Goal: Task Accomplishment & Management: Manage account settings

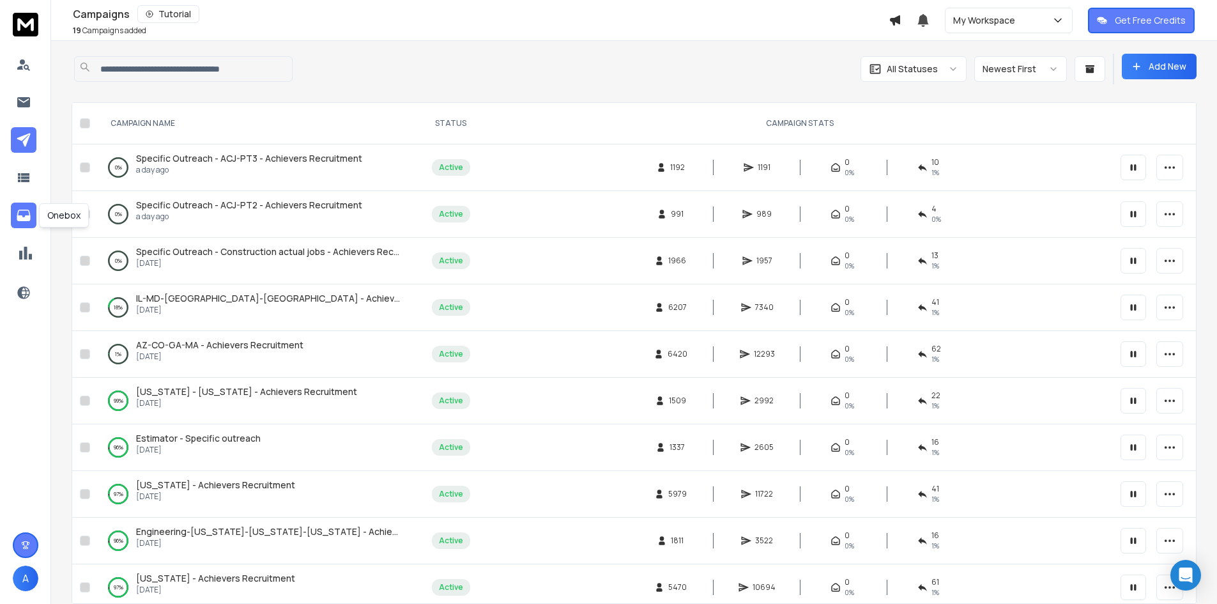
click at [24, 227] on link at bounding box center [24, 216] width 26 height 26
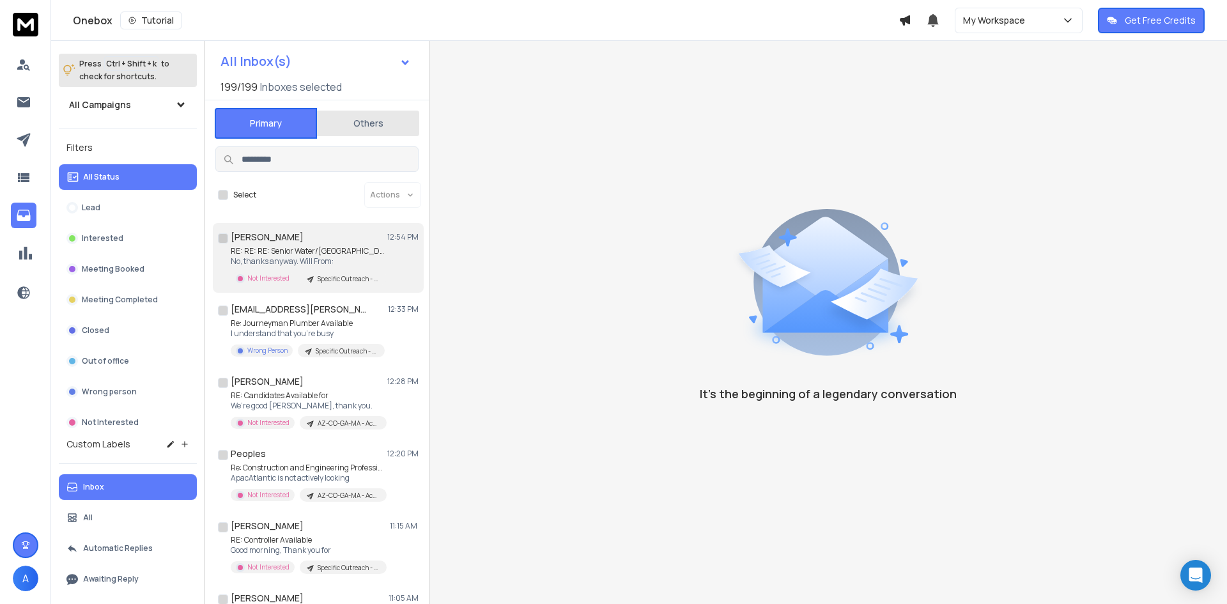
click at [295, 258] on p "No, thanks anyway. Will From:" at bounding box center [307, 261] width 153 height 10
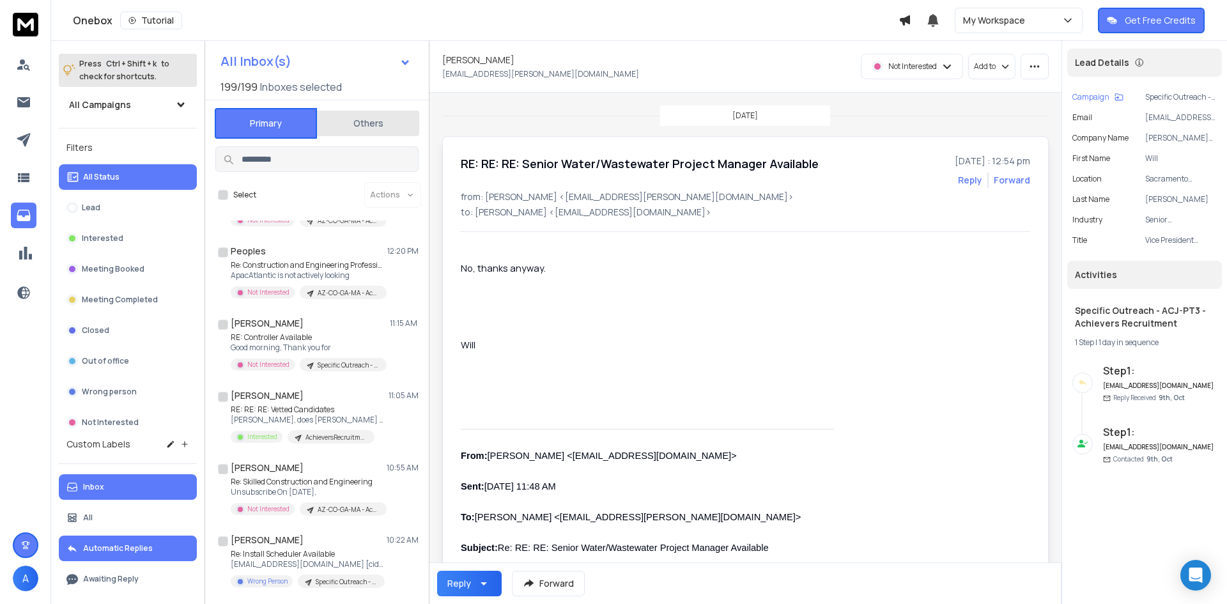
scroll to position [256, 0]
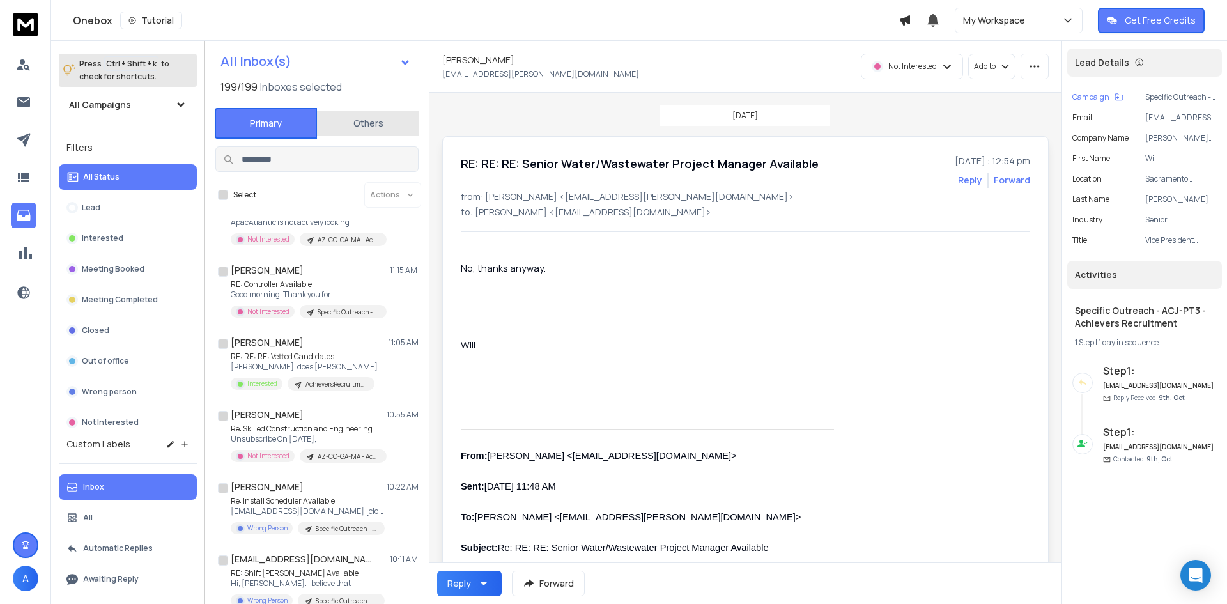
click at [106, 514] on button "All" at bounding box center [128, 518] width 138 height 26
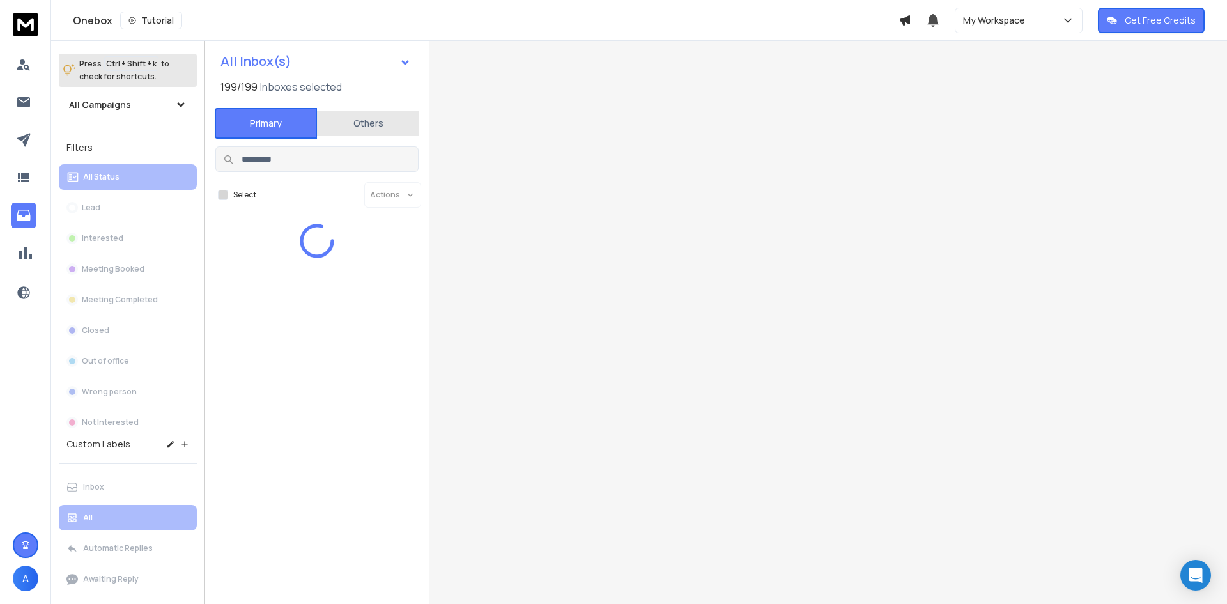
scroll to position [0, 0]
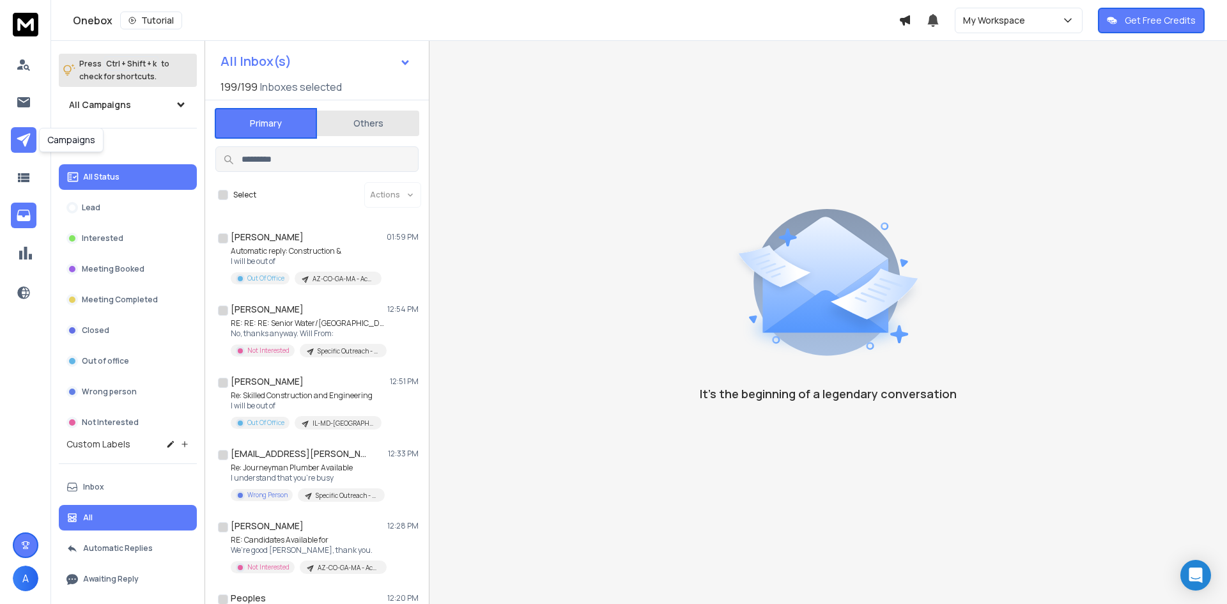
click at [20, 142] on icon at bounding box center [23, 139] width 15 height 15
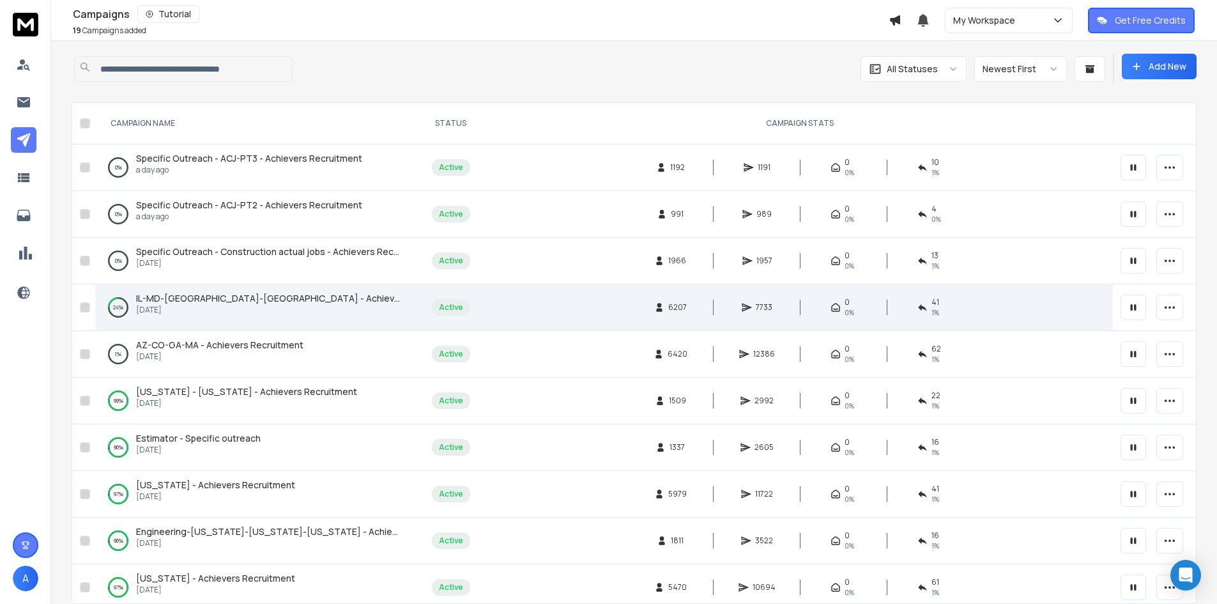
click at [289, 310] on p "[DATE]" at bounding box center [269, 310] width 266 height 10
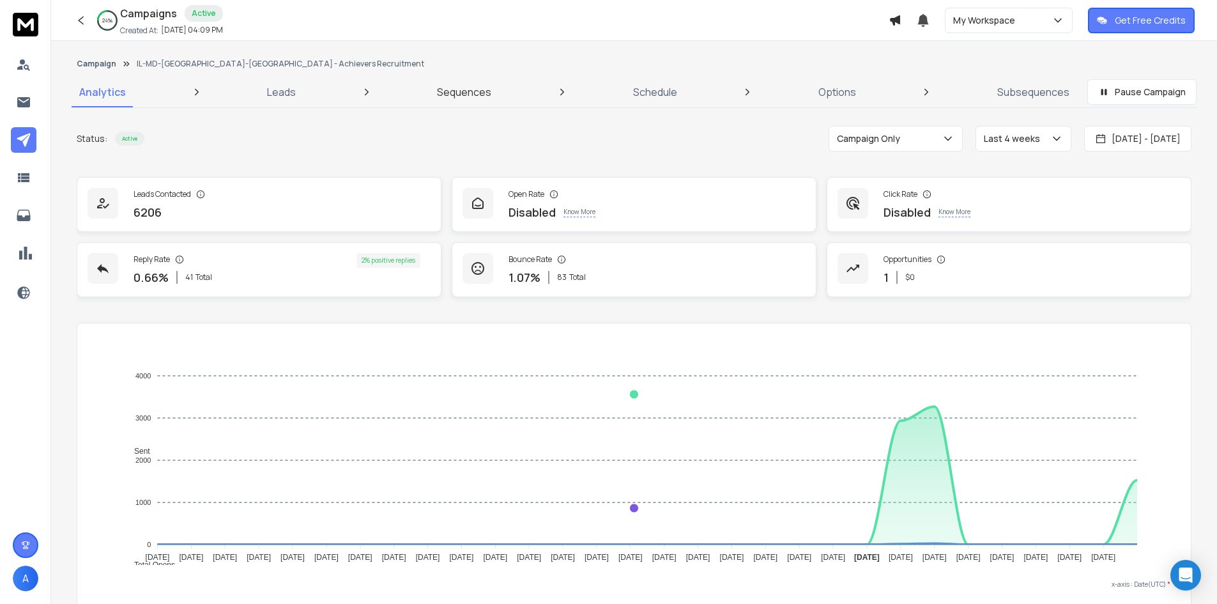
click at [494, 95] on link "Sequences" at bounding box center [464, 92] width 70 height 31
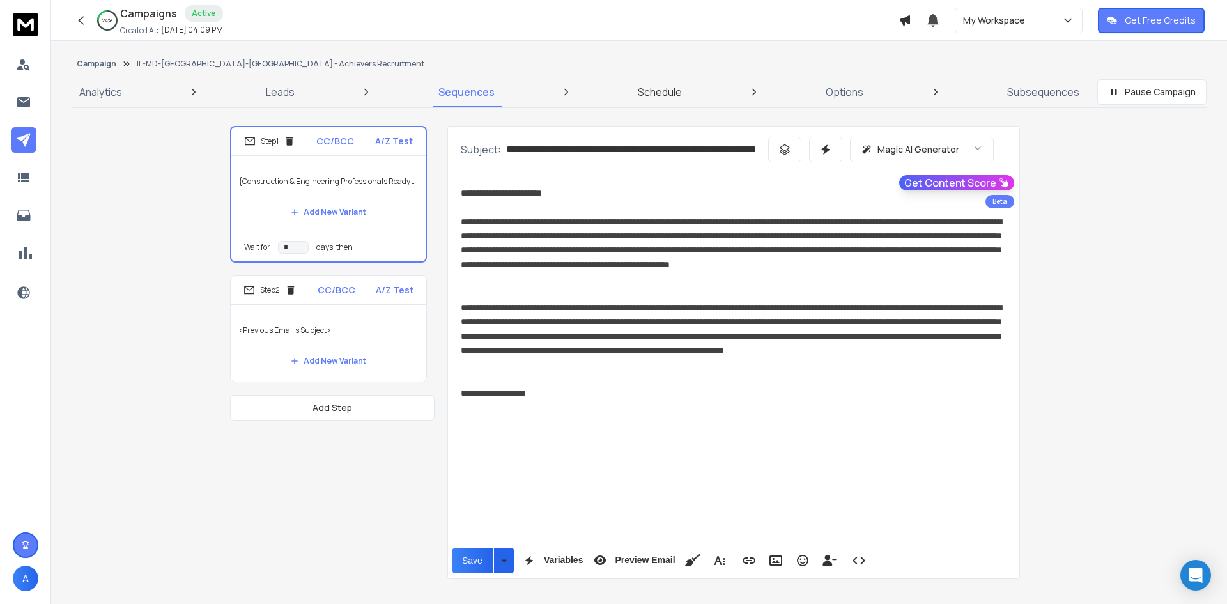
click at [649, 91] on p "Schedule" at bounding box center [660, 91] width 44 height 15
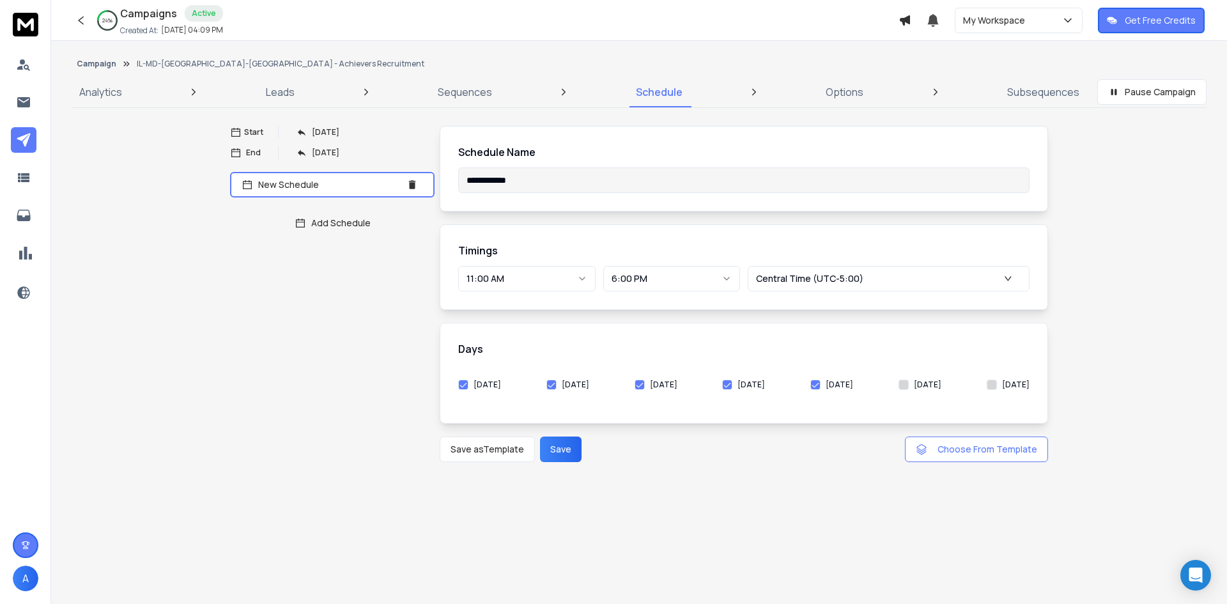
click at [112, 72] on div "Campaign IL-MD-[GEOGRAPHIC_DATA]-[GEOGRAPHIC_DATA] - Achievers Recruitment" at bounding box center [639, 64] width 1135 height 20
click at [108, 66] on button "Campaign" at bounding box center [97, 64] width 40 height 10
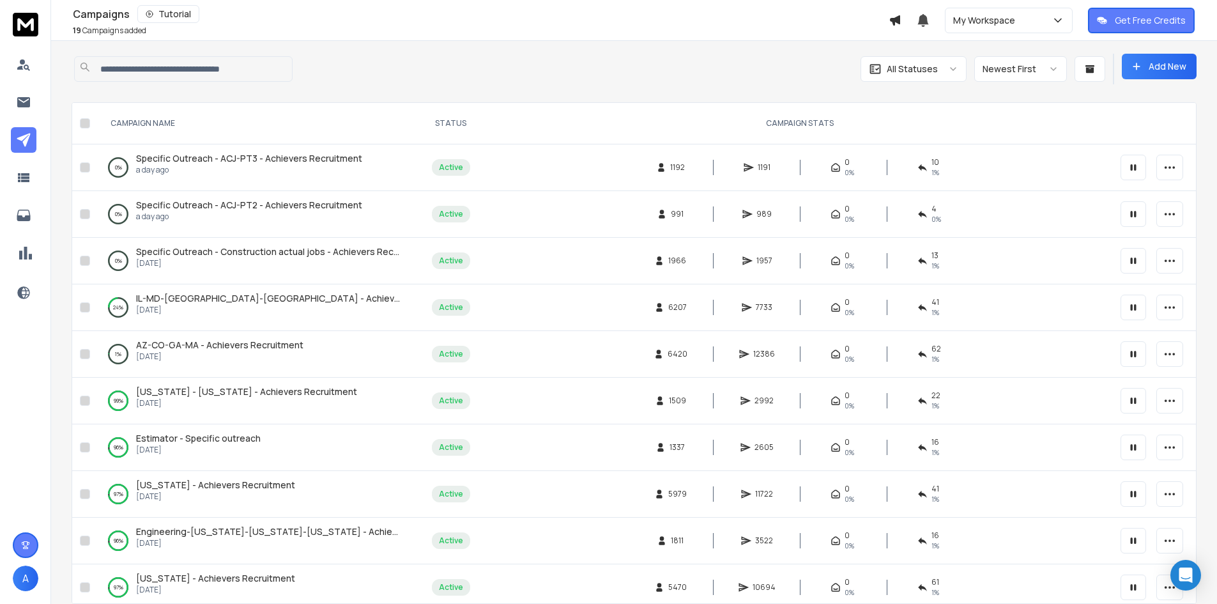
click at [7, 218] on div "A" at bounding box center [25, 302] width 51 height 604
click at [24, 217] on icon at bounding box center [23, 215] width 15 height 15
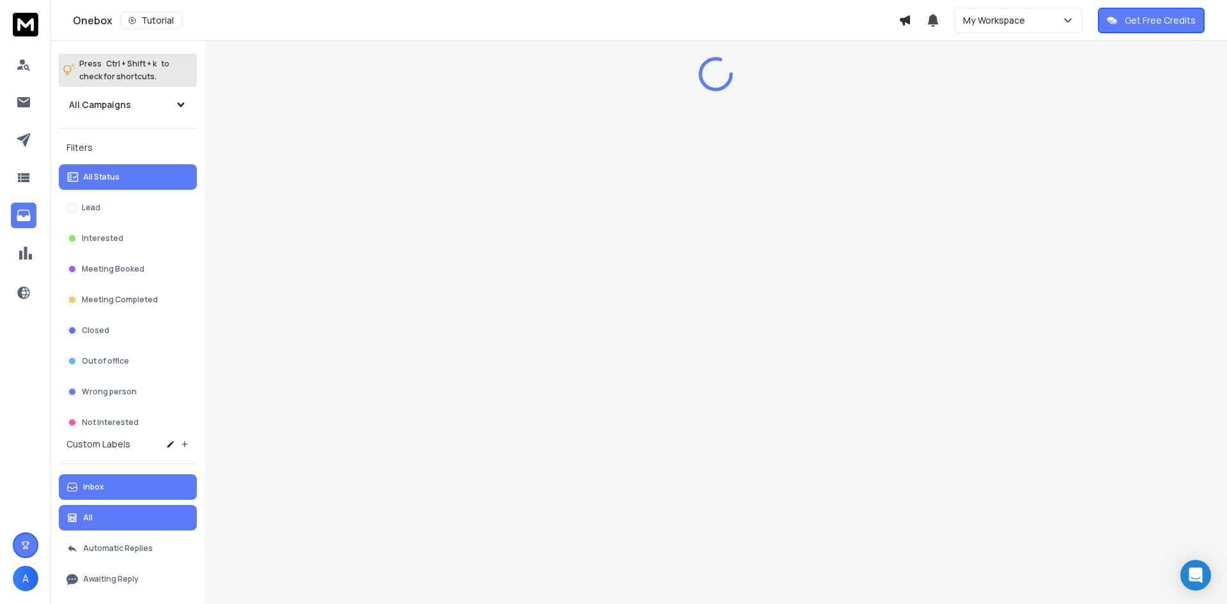
click at [145, 523] on button "All" at bounding box center [128, 518] width 138 height 26
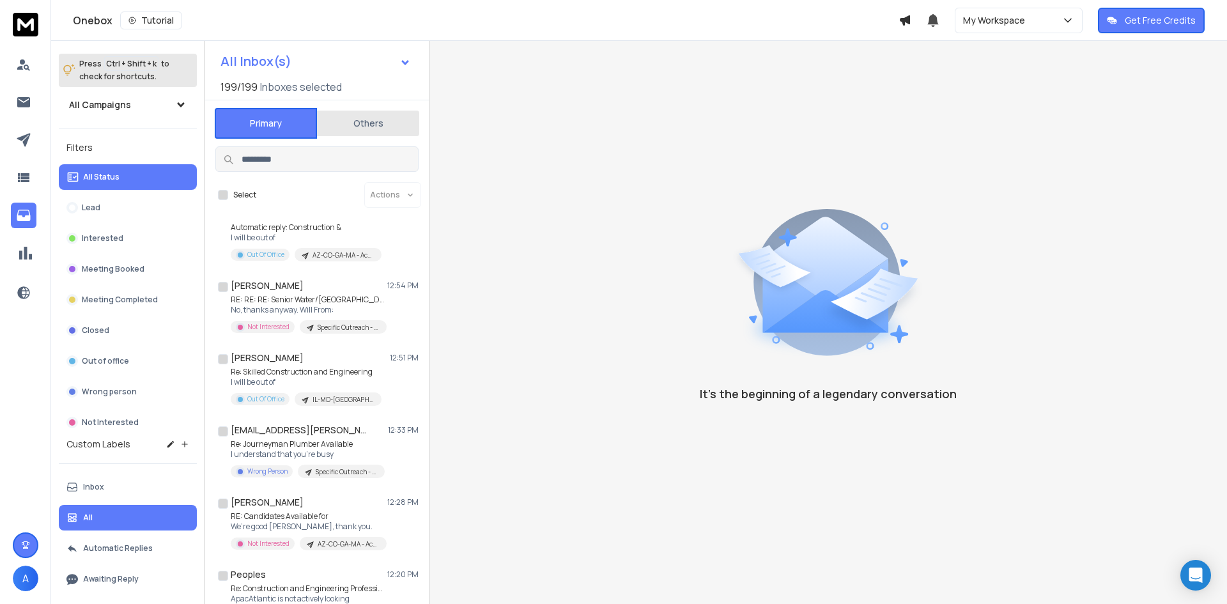
scroll to position [64, 0]
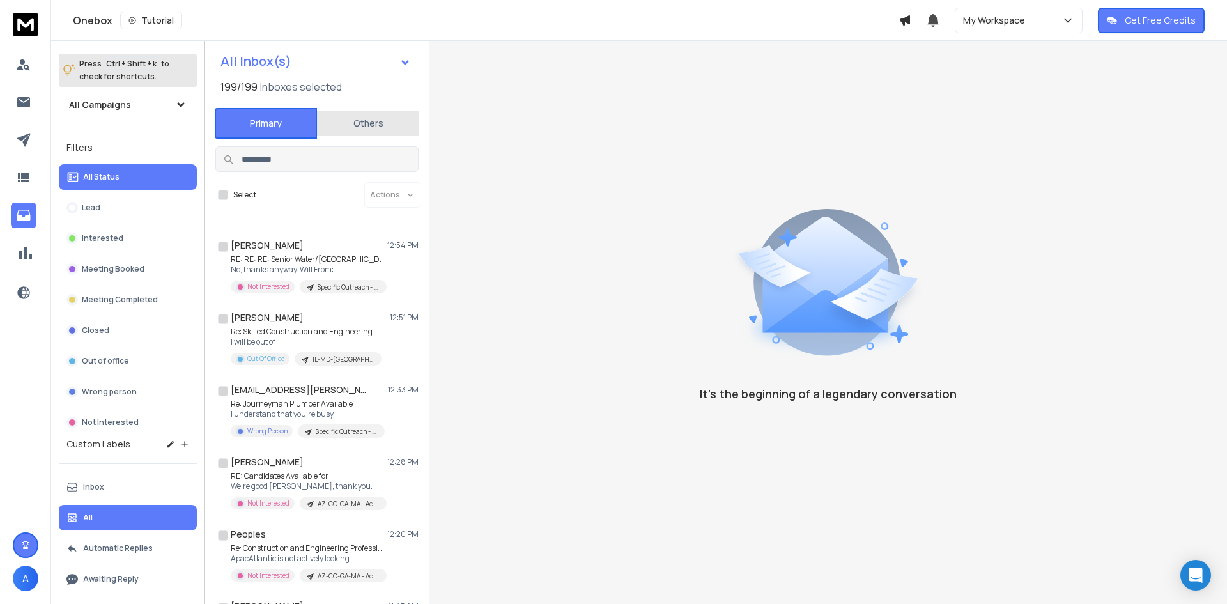
click at [291, 158] on input at bounding box center [316, 159] width 203 height 26
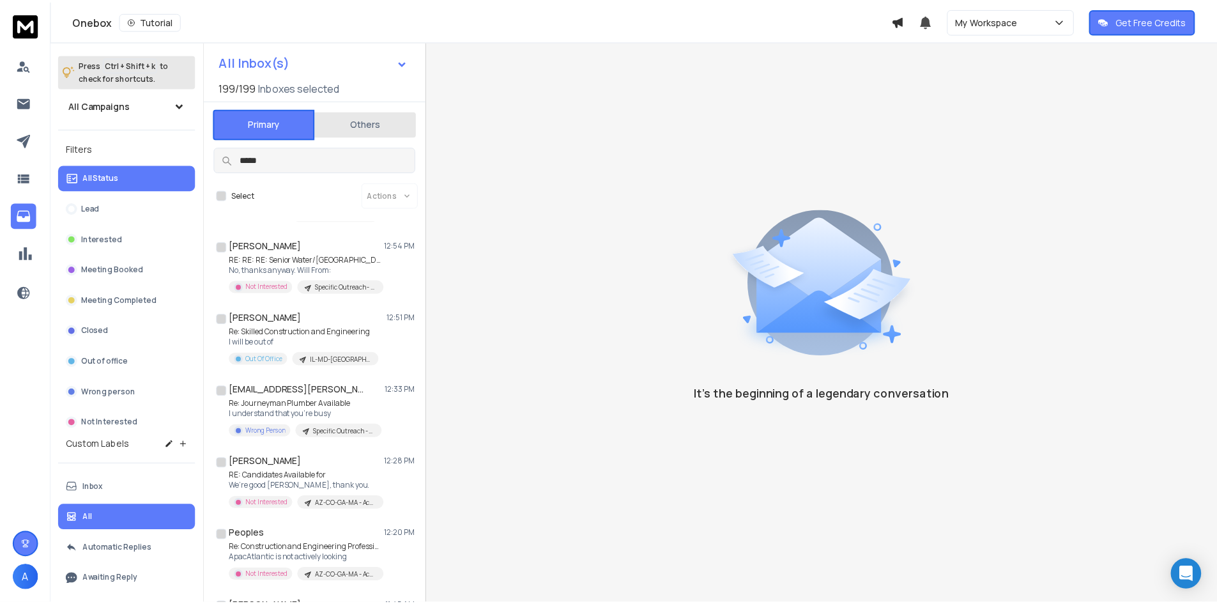
scroll to position [0, 0]
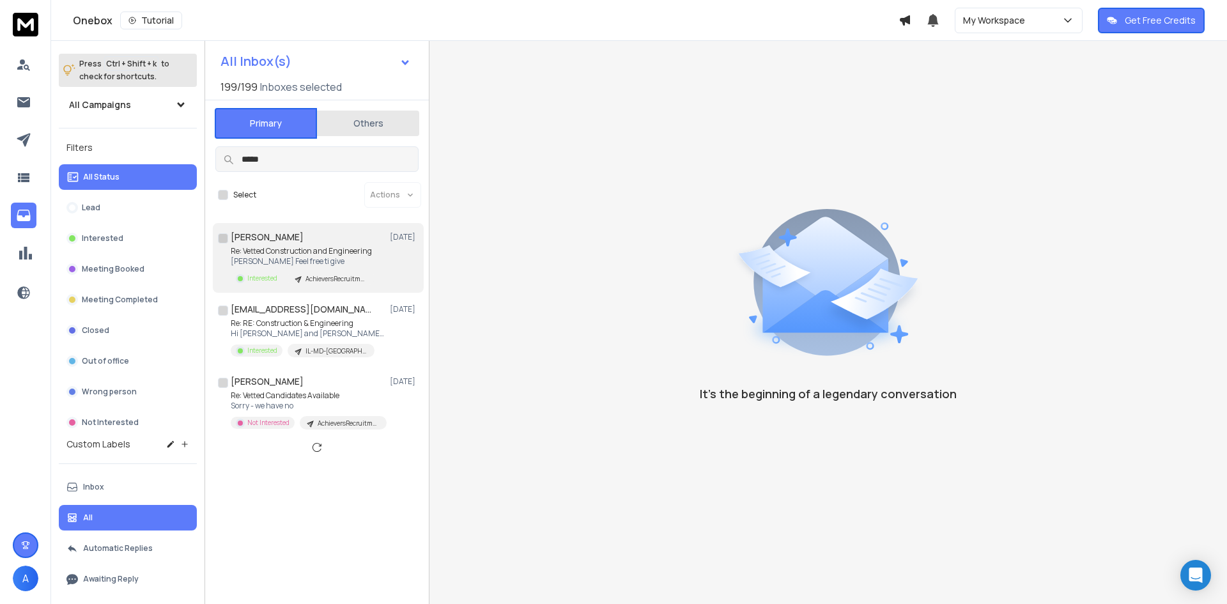
type input "*****"
click at [337, 238] on div "[PERSON_NAME] [DATE]" at bounding box center [325, 237] width 188 height 13
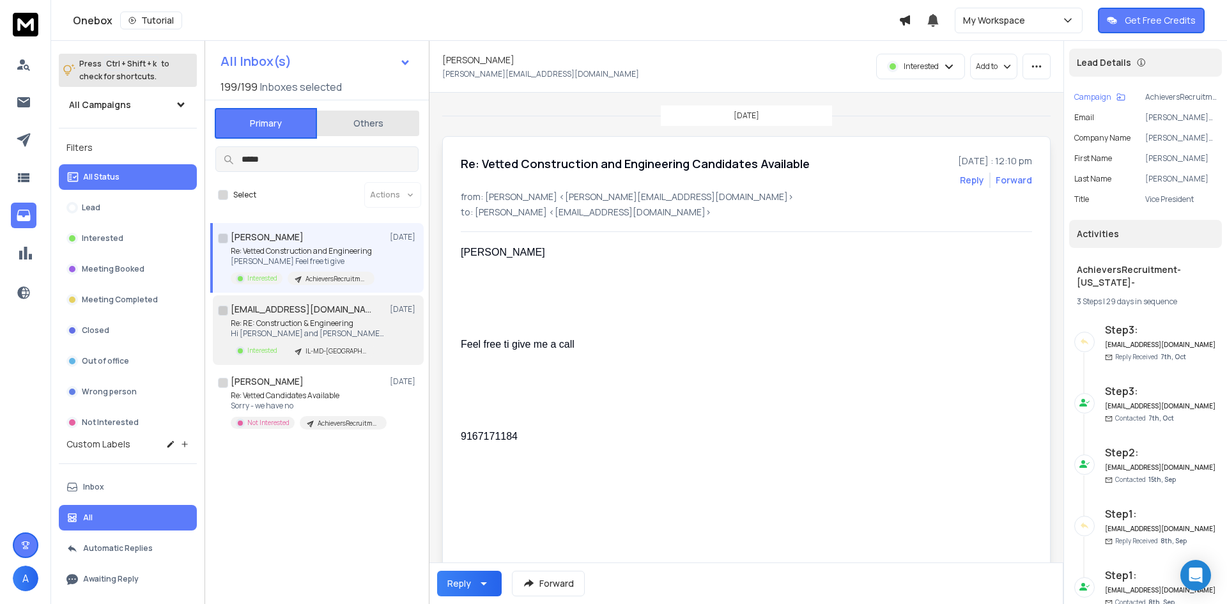
click at [319, 327] on p "Re: RE: Construction & Engineering" at bounding box center [307, 323] width 153 height 10
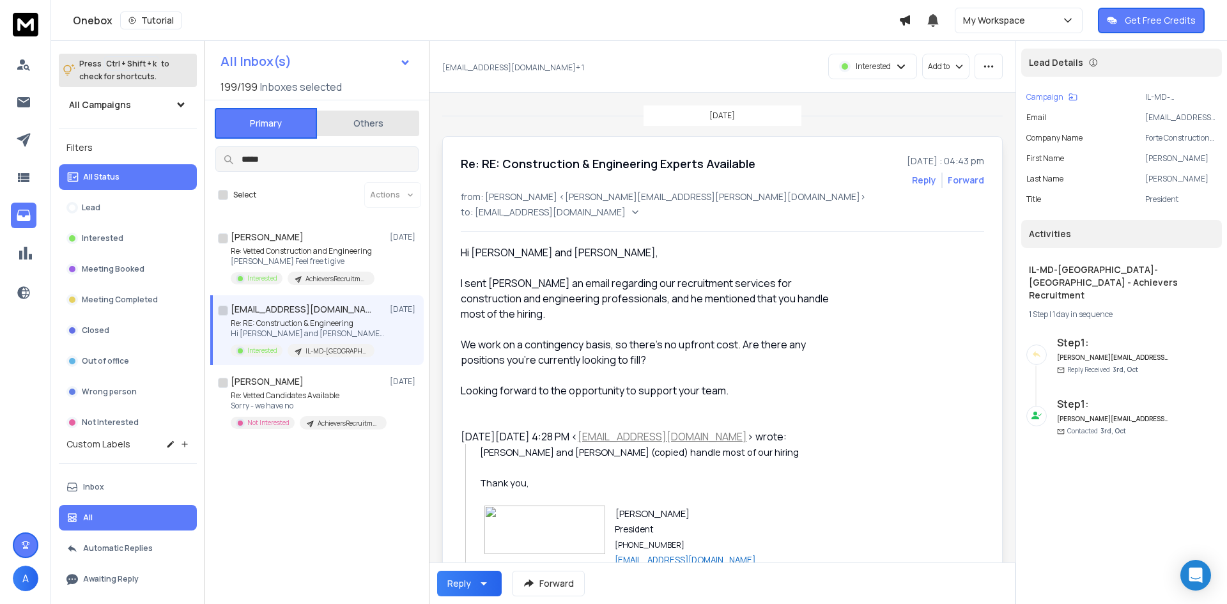
click at [122, 519] on button "All" at bounding box center [128, 518] width 138 height 26
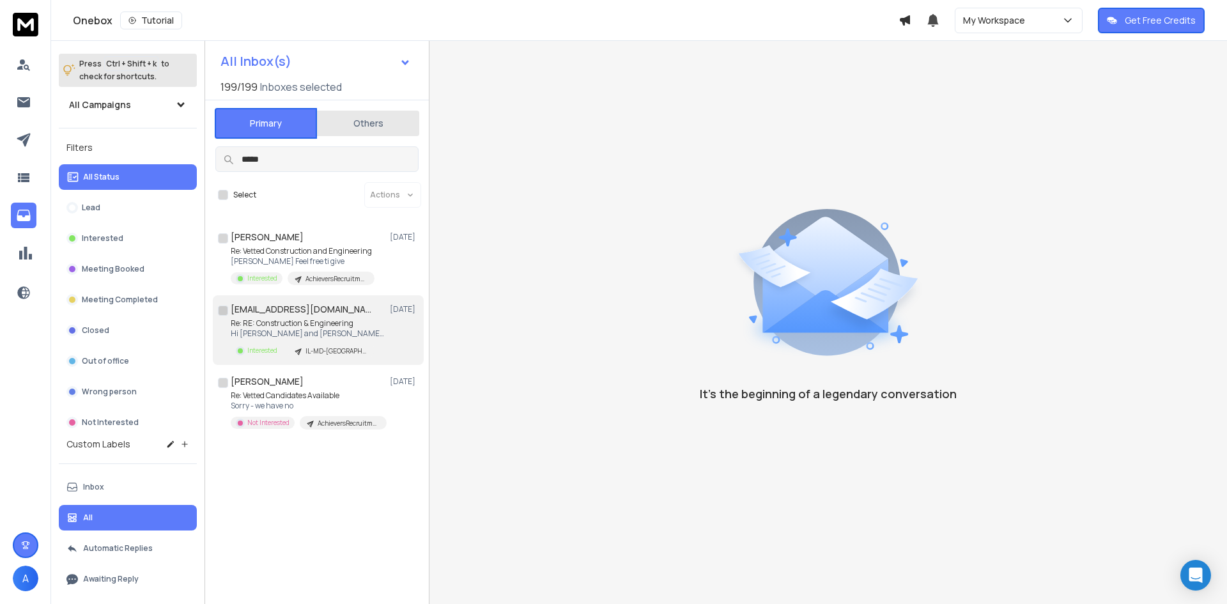
click at [309, 321] on p "Re: RE: Construction & Engineering" at bounding box center [307, 323] width 153 height 10
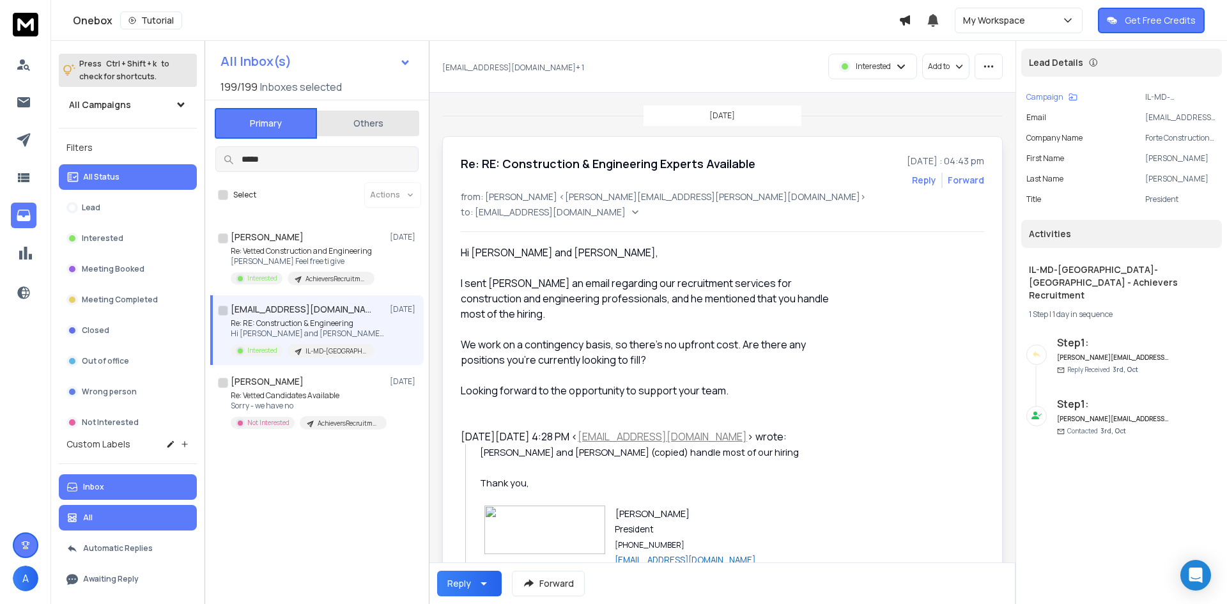
click at [81, 496] on button "Inbox" at bounding box center [128, 487] width 138 height 26
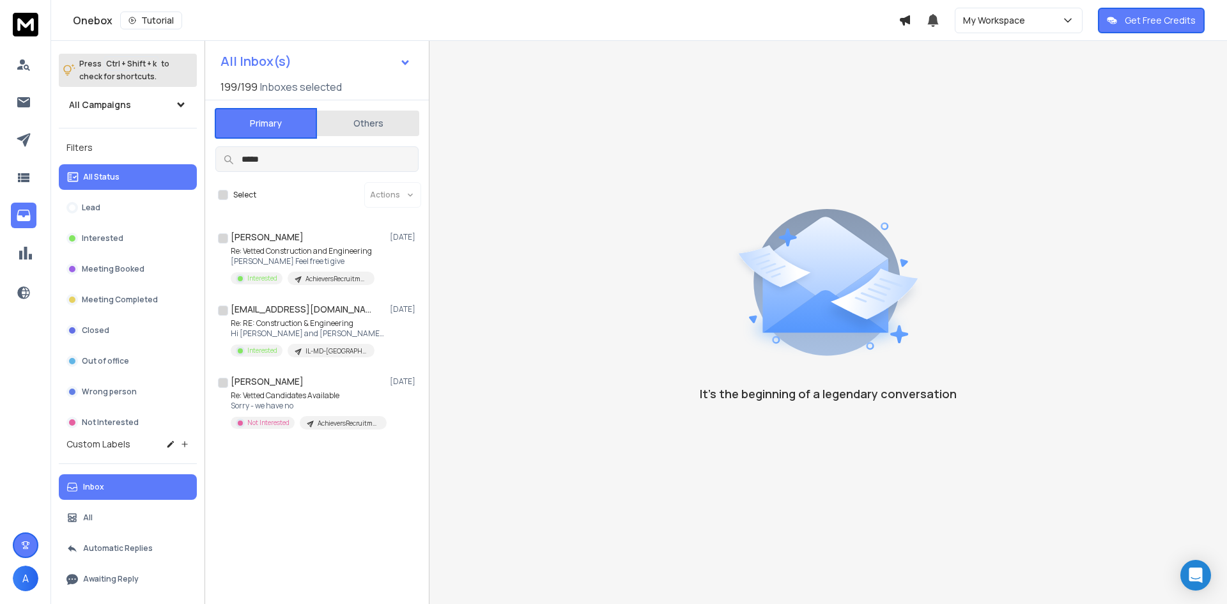
drag, startPoint x: 298, startPoint y: 165, endPoint x: 192, endPoint y: 176, distance: 106.0
click at [192, 176] on div "Press Ctrl + Shift + k to check for shortcuts. All Campaigns All Campaigns Filt…" at bounding box center [639, 343] width 1176 height 604
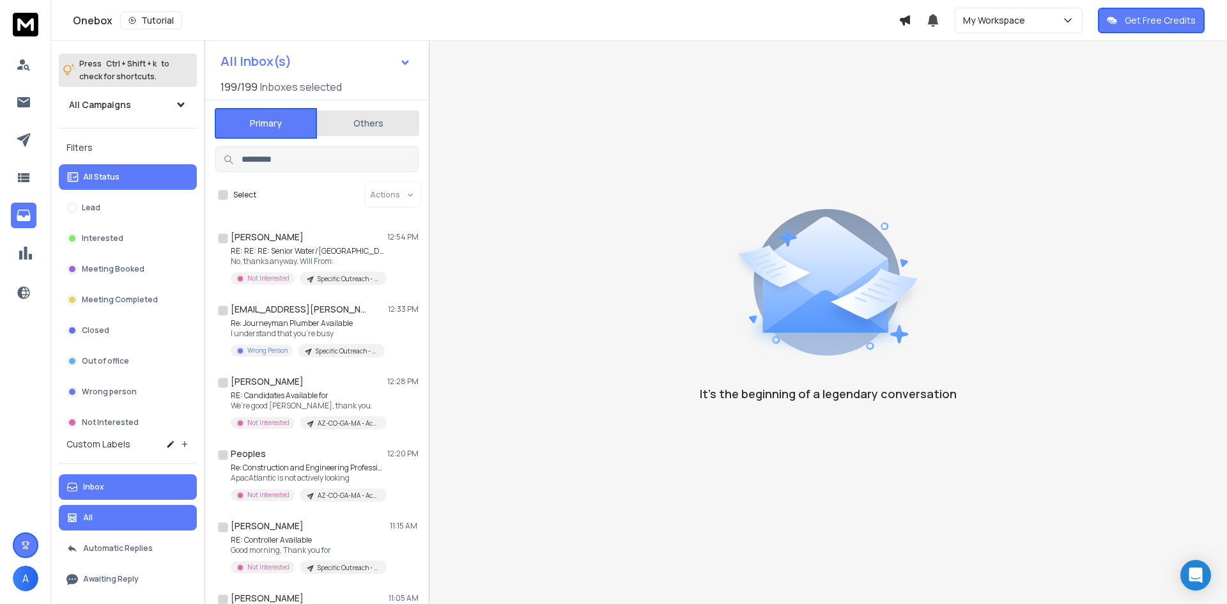
click at [89, 516] on p "All" at bounding box center [88, 517] width 10 height 10
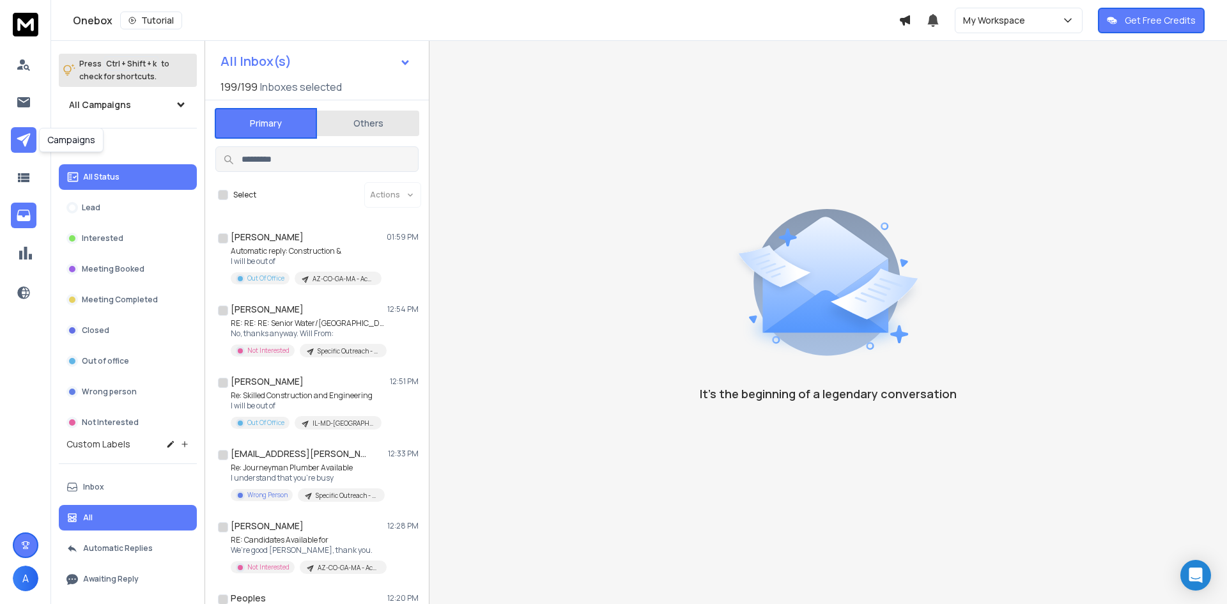
click at [27, 146] on icon at bounding box center [23, 139] width 15 height 15
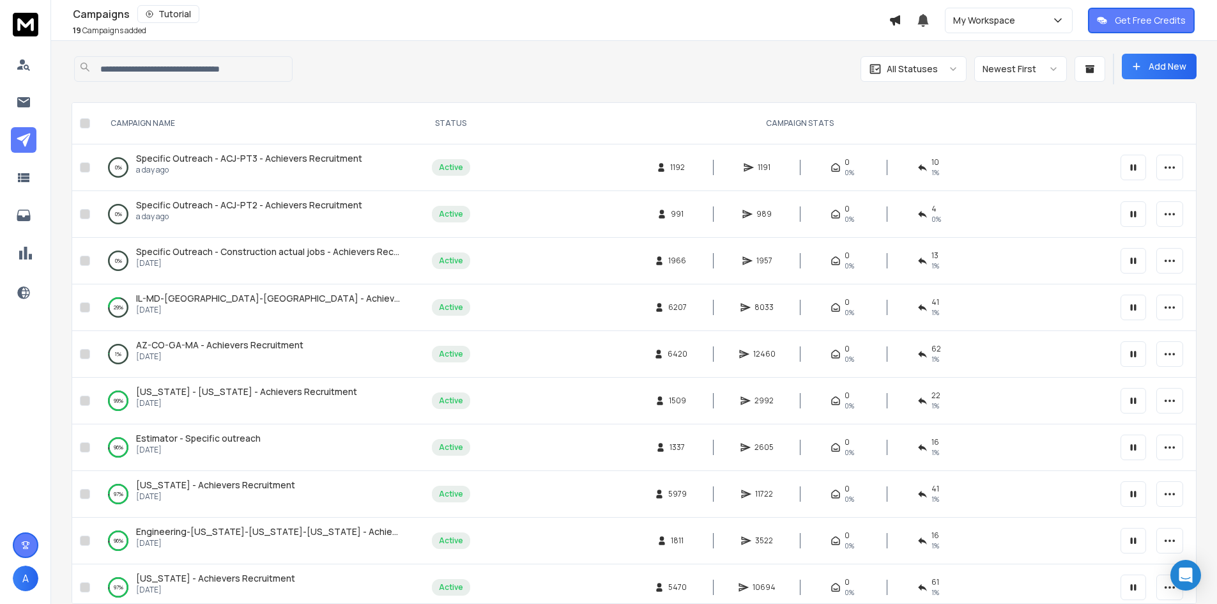
drag, startPoint x: 211, startPoint y: 19, endPoint x: 212, endPoint y: 8, distance: 10.3
click at [212, 11] on div "Campaigns Tutorial 19 Campaigns added My Workspace Get Free Credits Campaigns 1…" at bounding box center [608, 335] width 1217 height 670
click at [356, 66] on div at bounding box center [353, 69] width 563 height 31
click at [35, 217] on body "ReferralStack Unlock AI-powered affiliate growth Lifetime Deals available! Clai…" at bounding box center [608, 302] width 1217 height 604
click at [34, 214] on link at bounding box center [24, 216] width 26 height 26
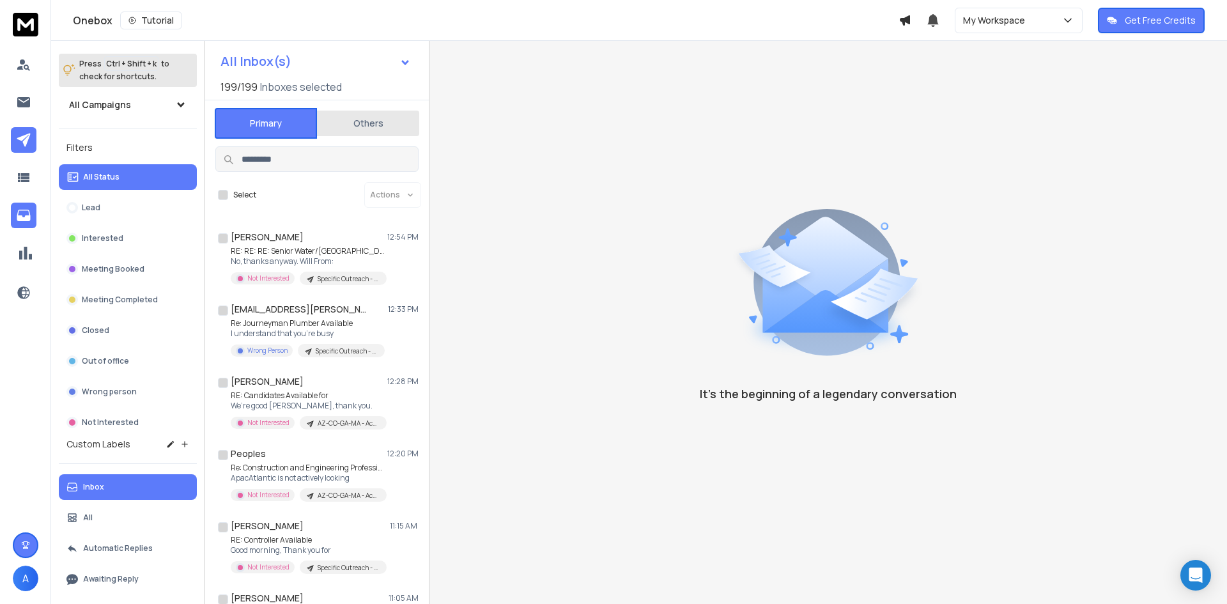
drag, startPoint x: 29, startPoint y: 160, endPoint x: 29, endPoint y: 151, distance: 8.3
click at [29, 160] on div at bounding box center [25, 181] width 29 height 258
click at [33, 134] on link at bounding box center [24, 140] width 26 height 26
